Goal: Navigation & Orientation: Find specific page/section

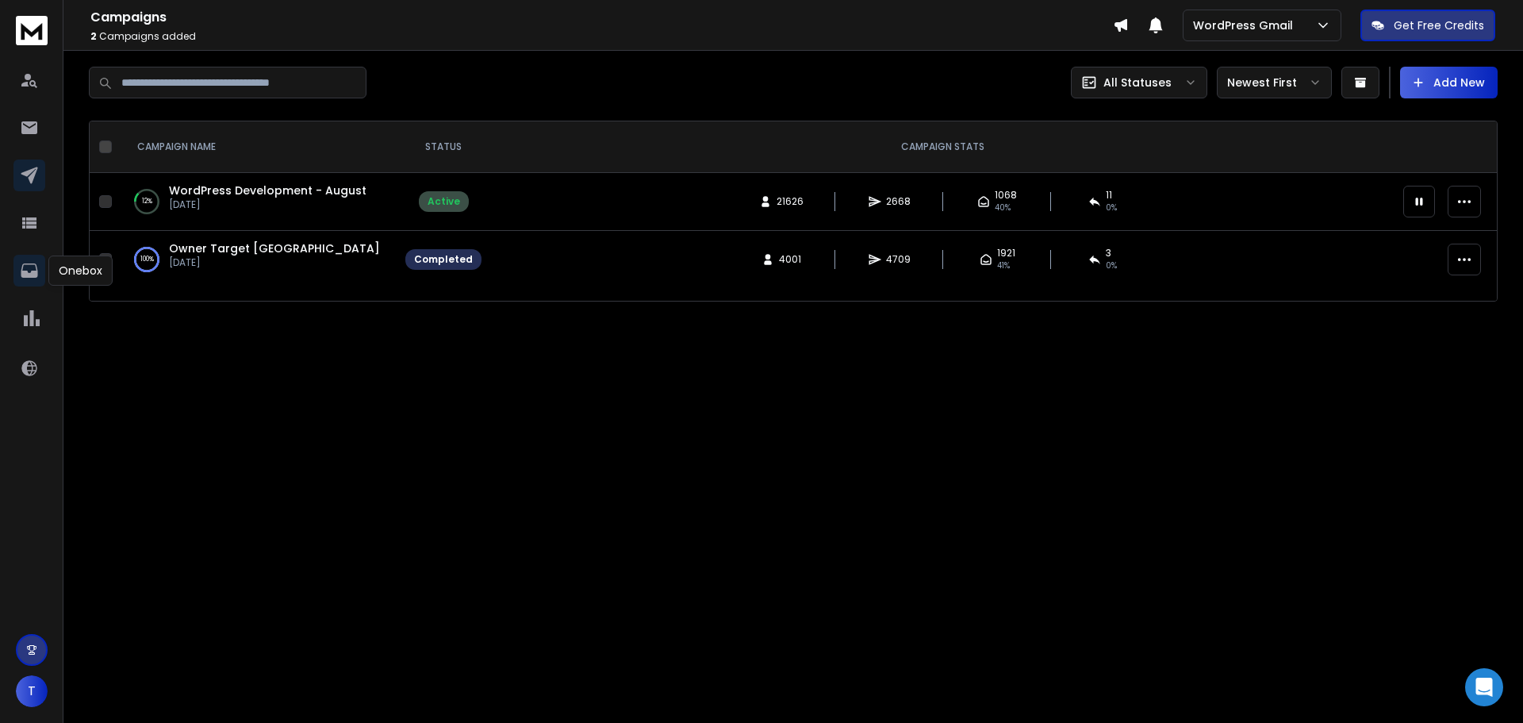
click at [35, 269] on icon at bounding box center [29, 270] width 19 height 19
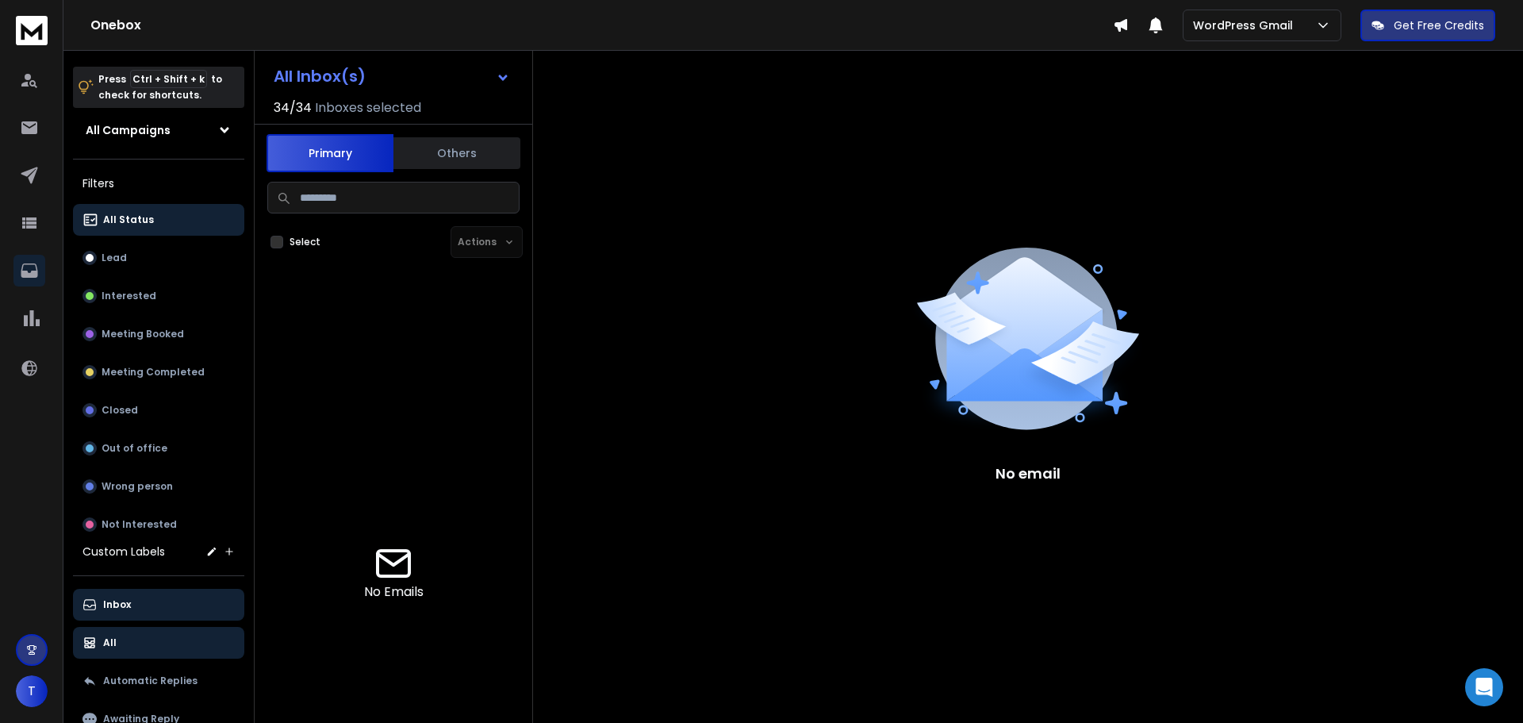
click at [132, 646] on button "All" at bounding box center [158, 643] width 171 height 32
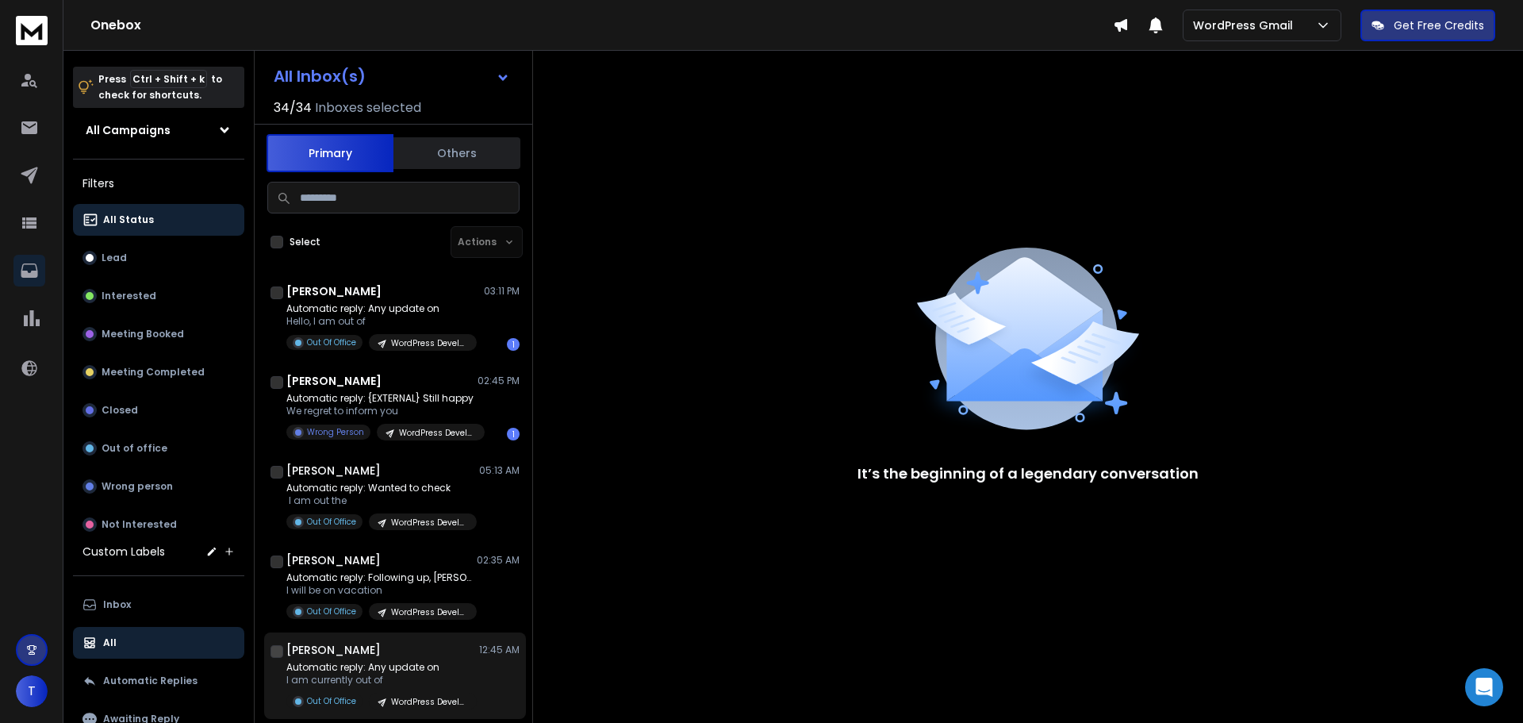
scroll to position [317, 0]
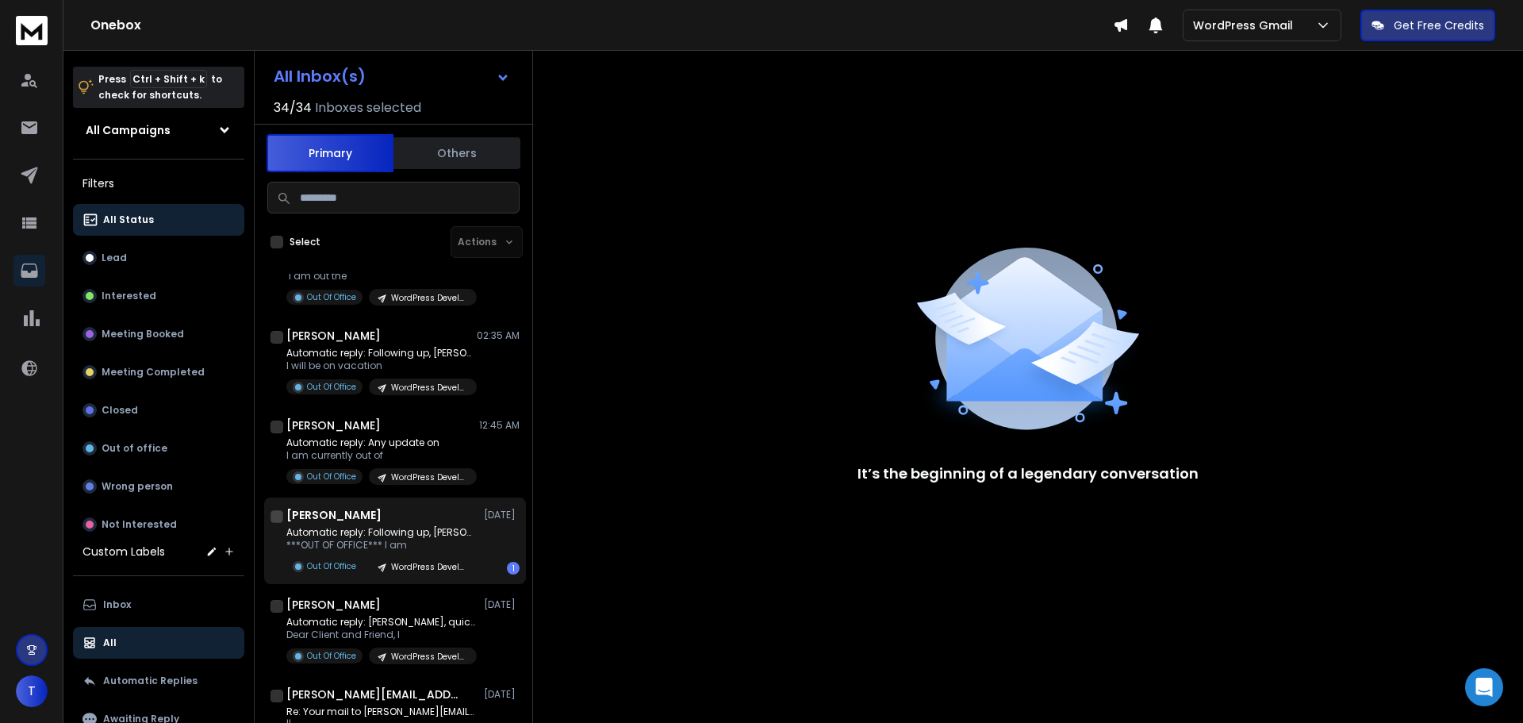
click at [370, 542] on p "***OUT OF OFFICE*** I am" at bounding box center [381, 545] width 190 height 13
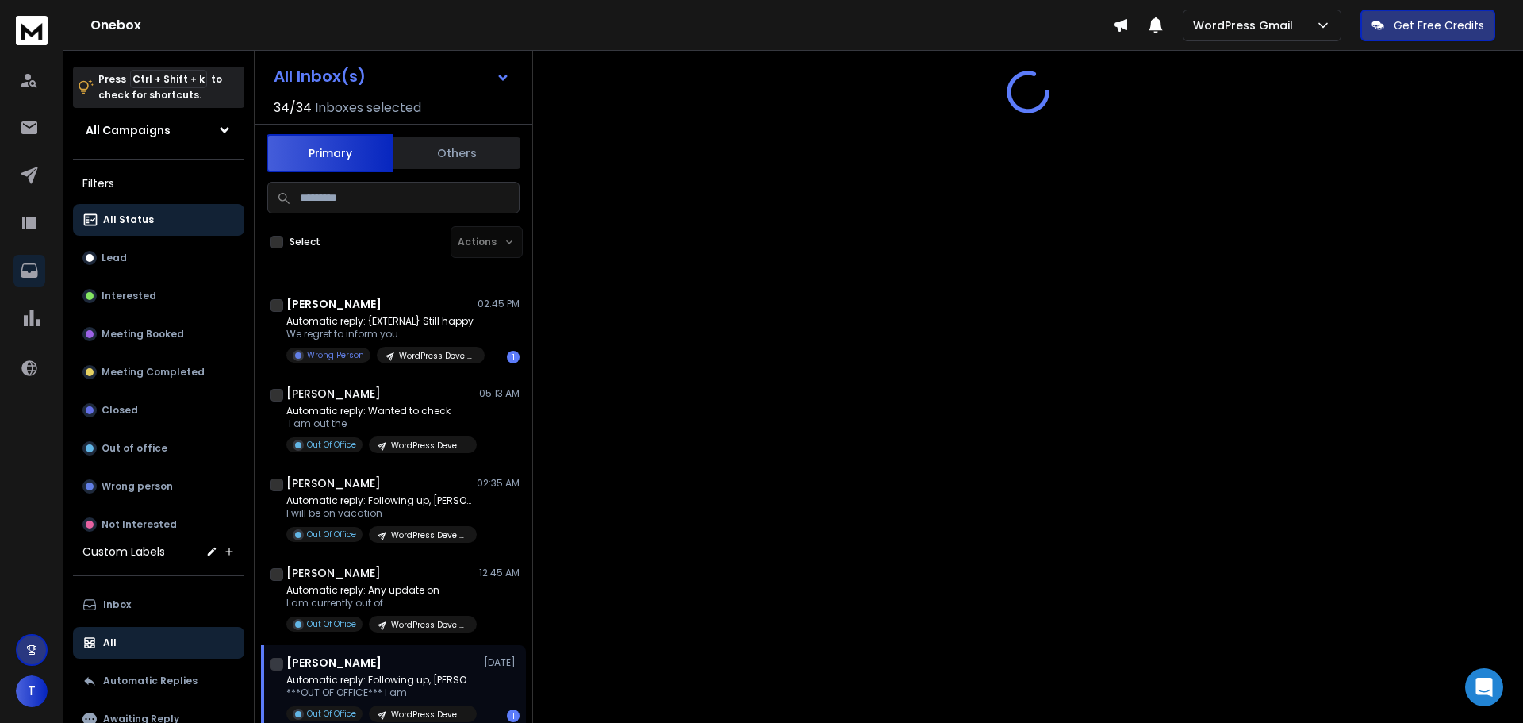
scroll to position [0, 0]
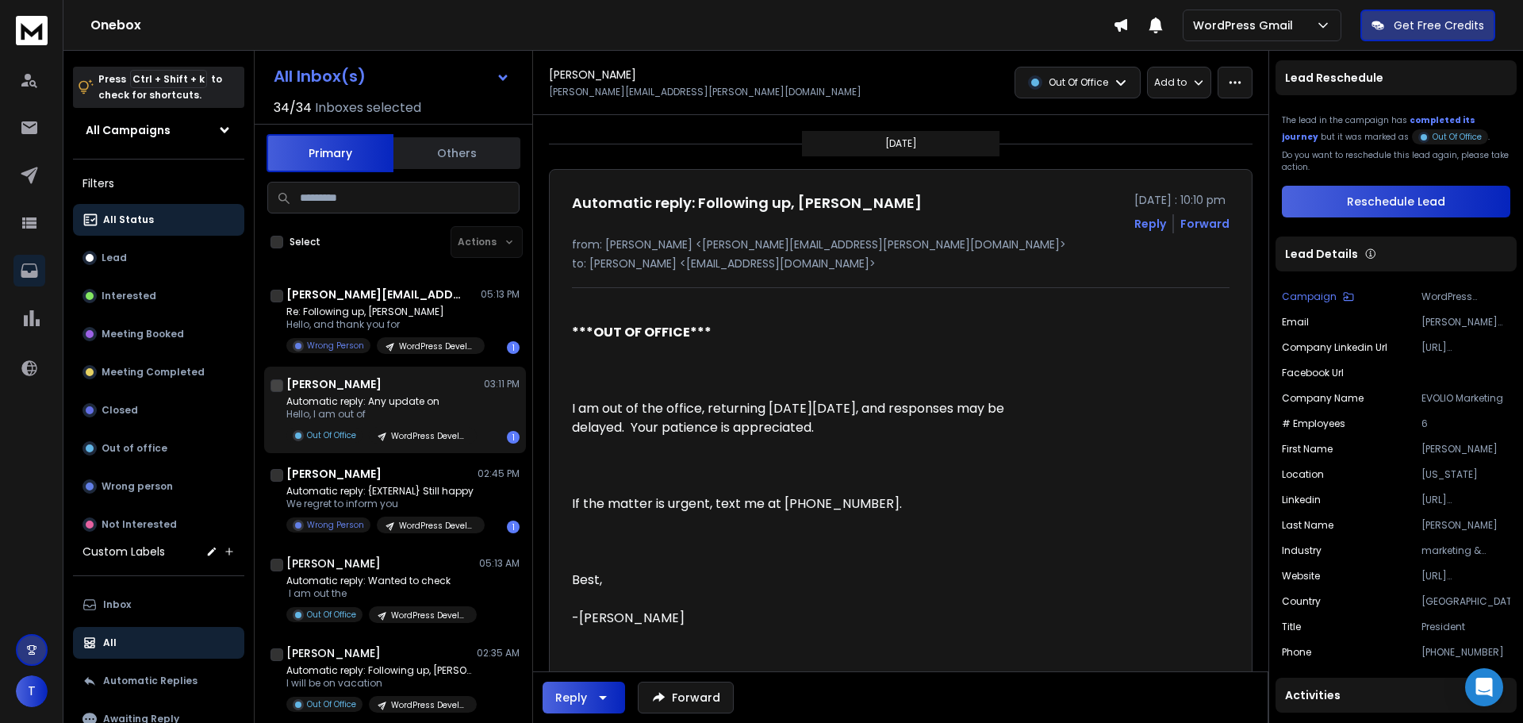
click at [384, 406] on p "Automatic reply: Any update on" at bounding box center [381, 401] width 190 height 13
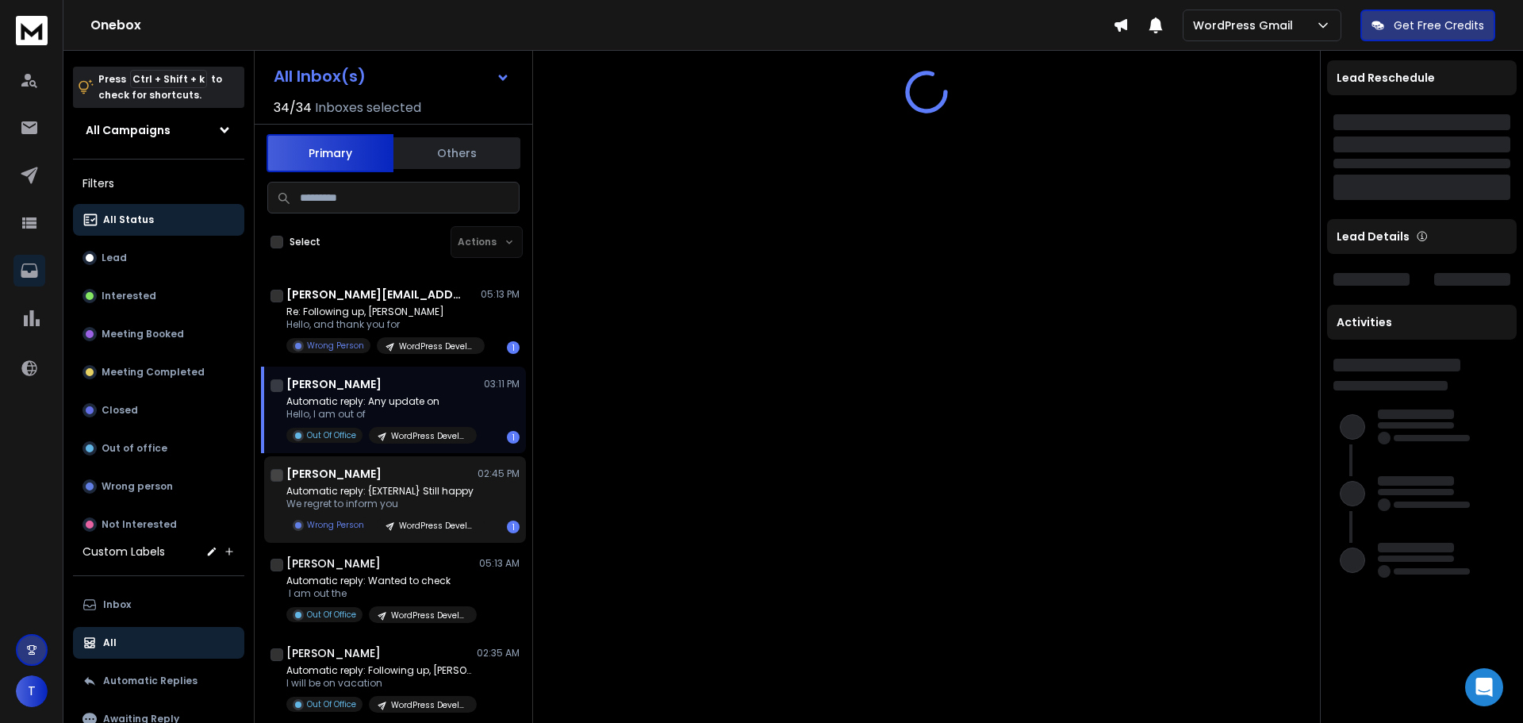
click at [365, 493] on p "Automatic reply: {EXTERNAL} Still happy" at bounding box center [381, 491] width 190 height 13
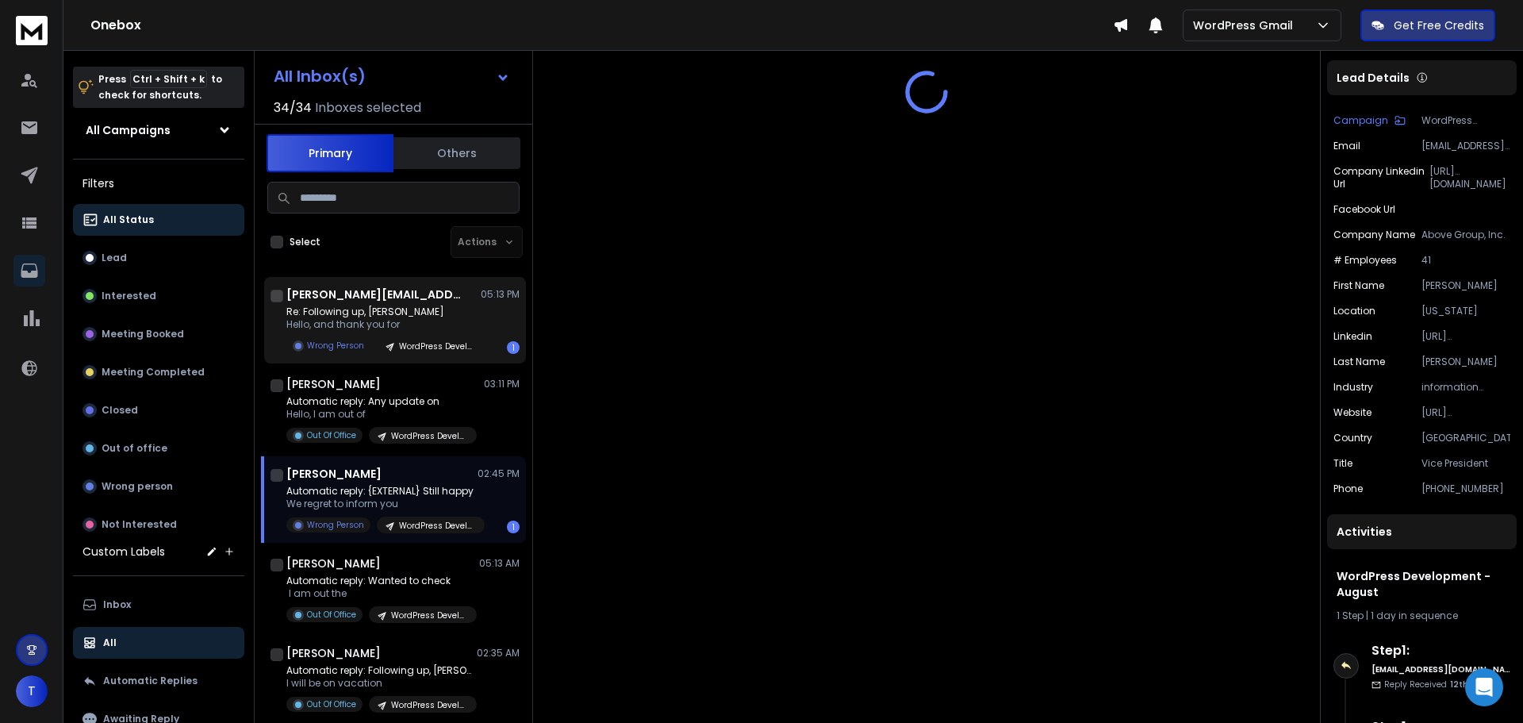
click at [369, 305] on p "Re: Following up, [PERSON_NAME]" at bounding box center [381, 311] width 190 height 13
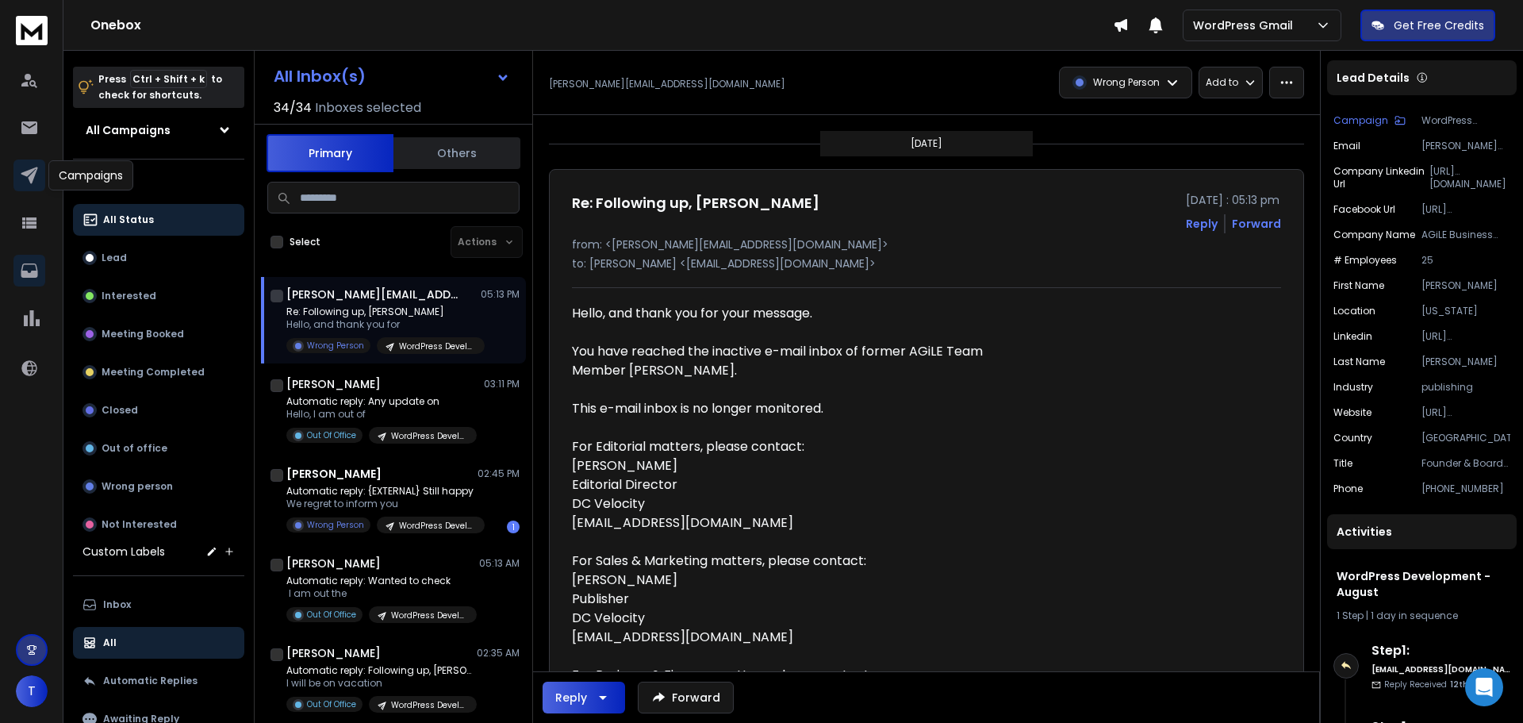
click at [33, 169] on icon at bounding box center [29, 175] width 17 height 17
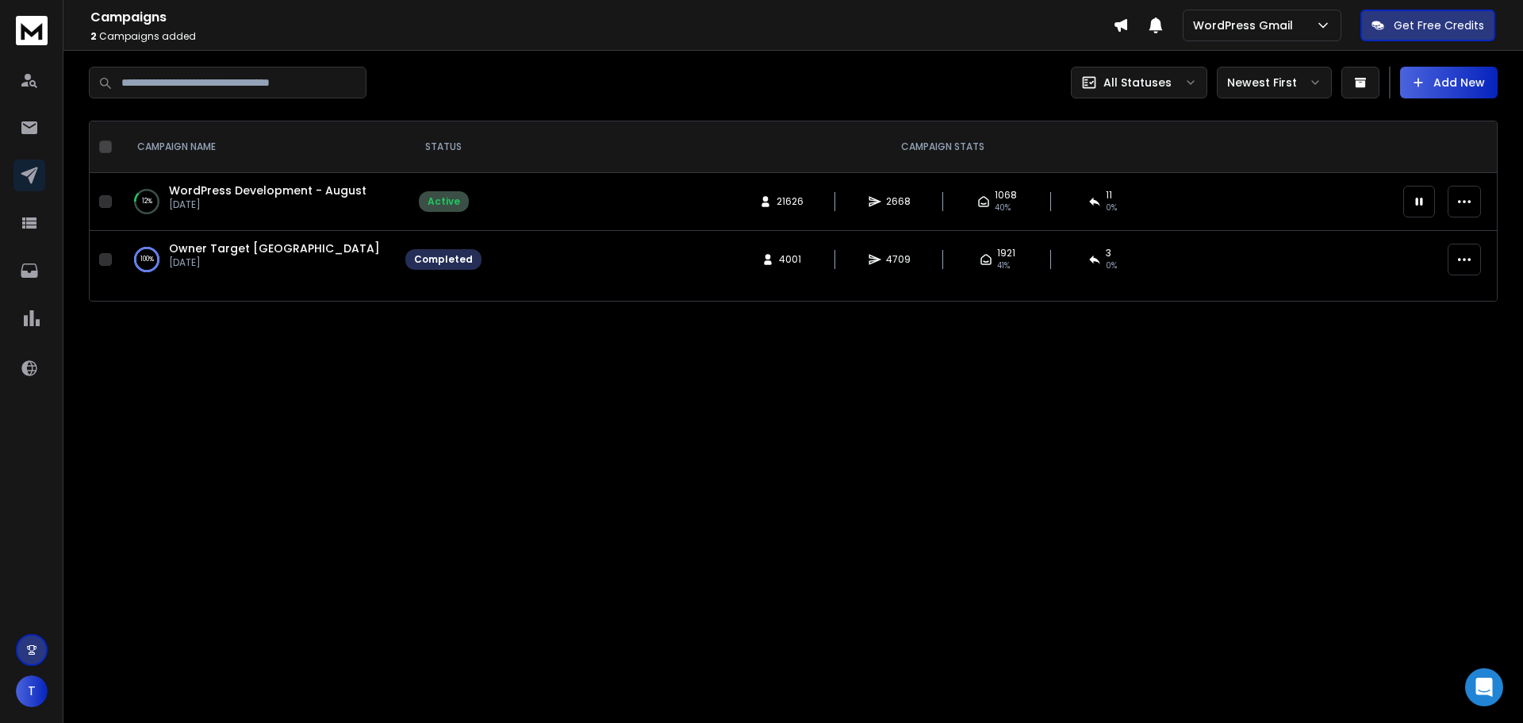
click at [842, 337] on div "Your warmest leads are on your site – Turn visits into conversations Reach Out …" at bounding box center [761, 361] width 1523 height 723
